Goal: Task Accomplishment & Management: Manage account settings

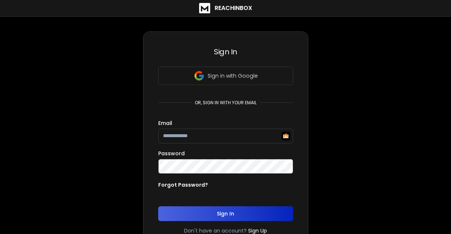
click at [202, 138] on input "email" at bounding box center [225, 135] width 135 height 15
paste input "**********"
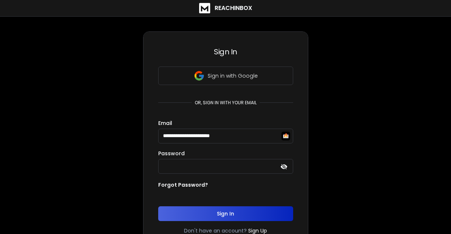
type input "**********"
click at [204, 207] on button "Sign In" at bounding box center [225, 213] width 135 height 15
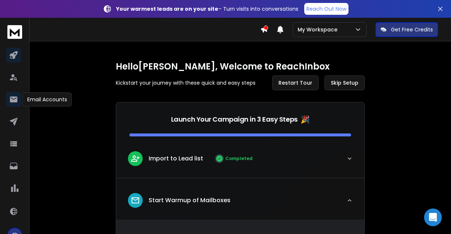
click at [7, 97] on link at bounding box center [13, 99] width 15 height 15
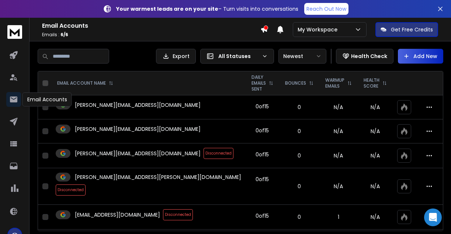
click at [11, 98] on icon at bounding box center [13, 99] width 7 height 6
click at [402, 48] on div "Export All Statuses Newest Health Check Add New EMAIL ACCOUNT NAME DAILY EMAILS…" at bounding box center [241, 139] width 430 height 197
click at [400, 56] on button "Add New" at bounding box center [420, 56] width 45 height 15
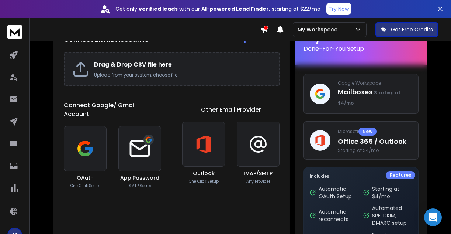
scroll to position [116, 0]
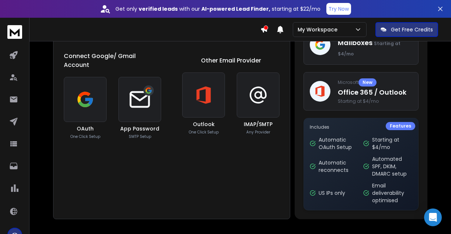
click at [97, 92] on div at bounding box center [85, 99] width 43 height 45
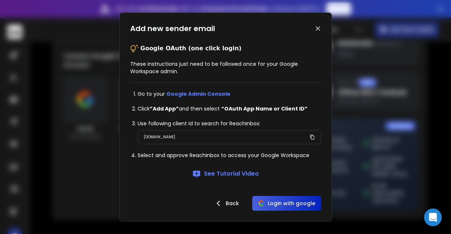
click at [283, 203] on button "Login with google" at bounding box center [286, 203] width 69 height 15
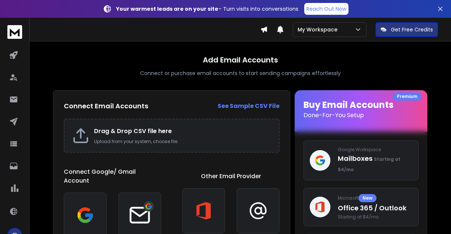
scroll to position [116, 0]
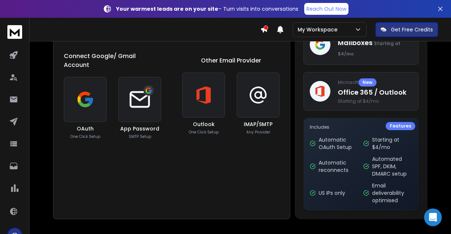
click at [17, 31] on img at bounding box center [14, 32] width 15 height 14
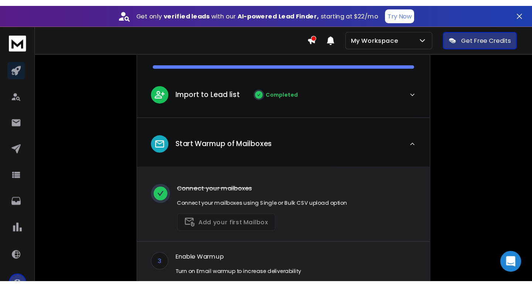
scroll to position [76, 0]
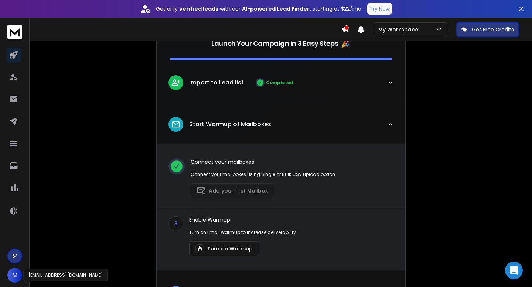
click at [17, 233] on span "M" at bounding box center [14, 275] width 15 height 15
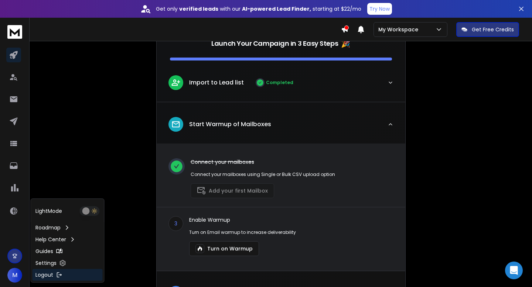
click at [67, 233] on div "Logout" at bounding box center [67, 275] width 70 height 12
